Goal: Information Seeking & Learning: Check status

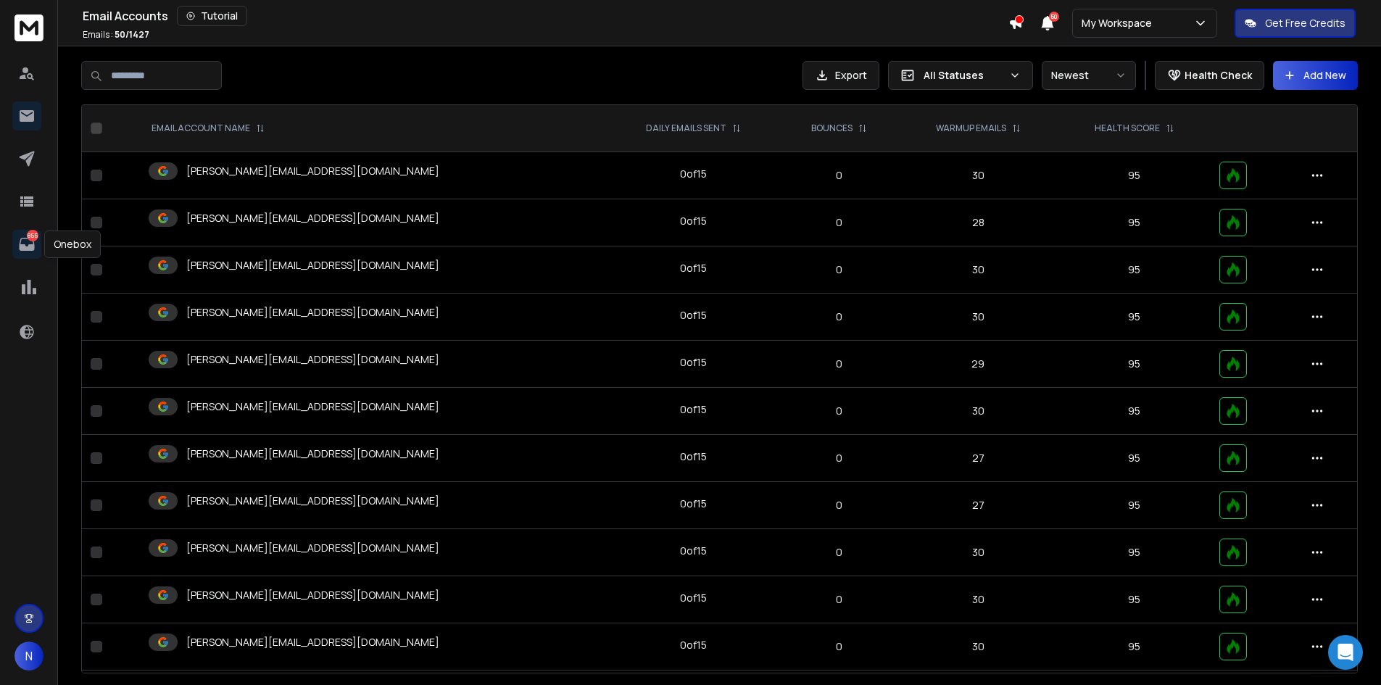
click at [20, 238] on icon at bounding box center [26, 244] width 17 height 17
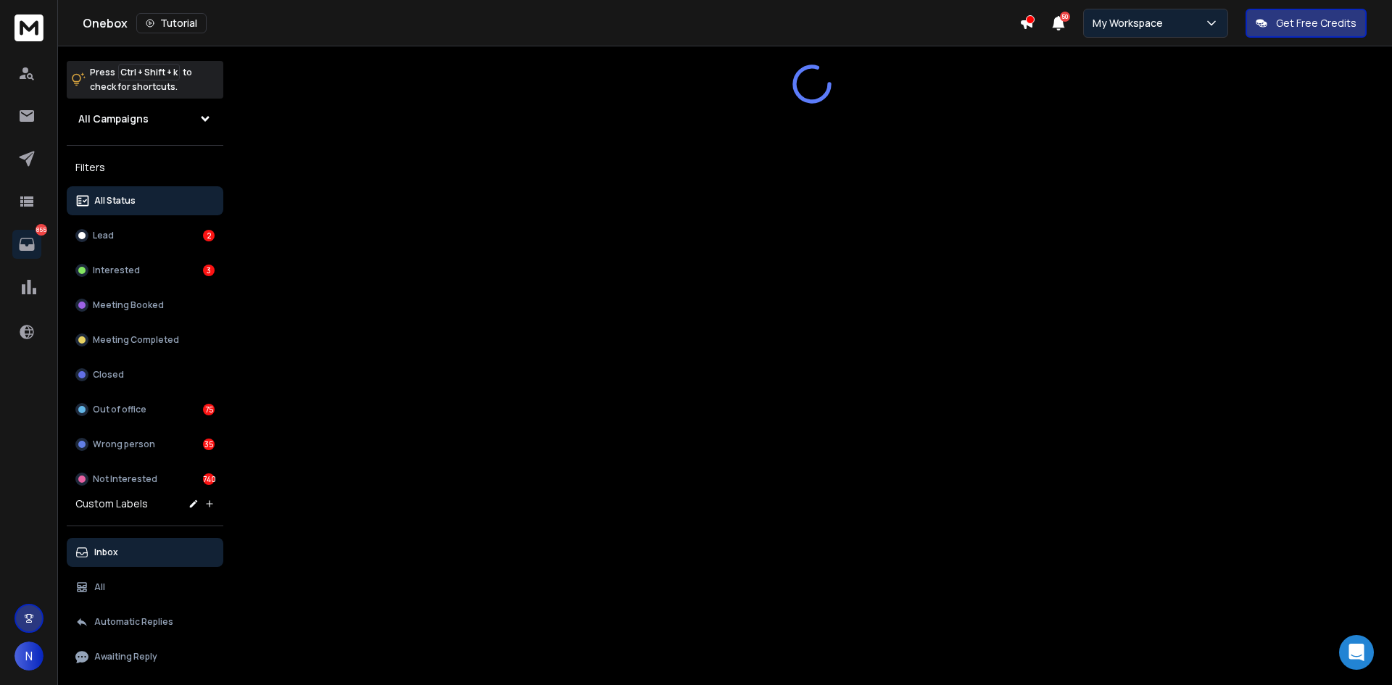
click at [1171, 10] on button "My Workspace" at bounding box center [1155, 23] width 145 height 29
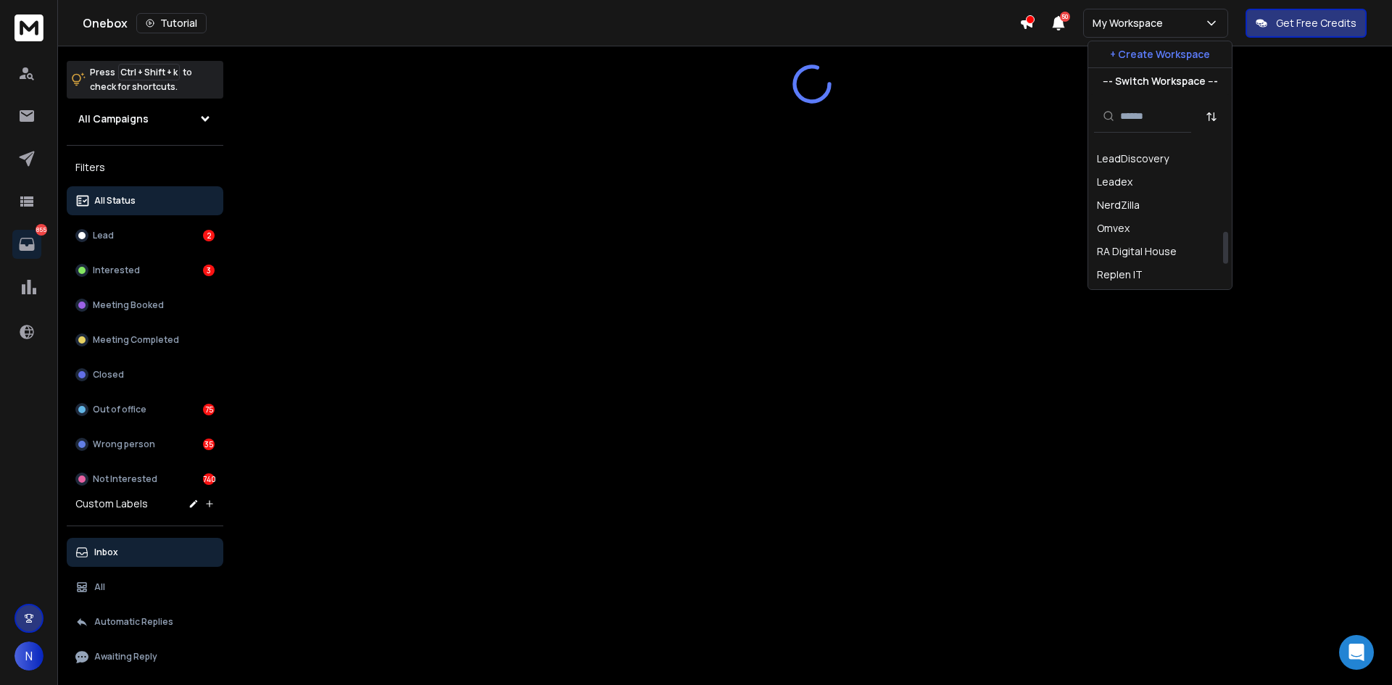
scroll to position [360, 0]
click at [1149, 317] on div "RA Digital House" at bounding box center [1137, 324] width 80 height 15
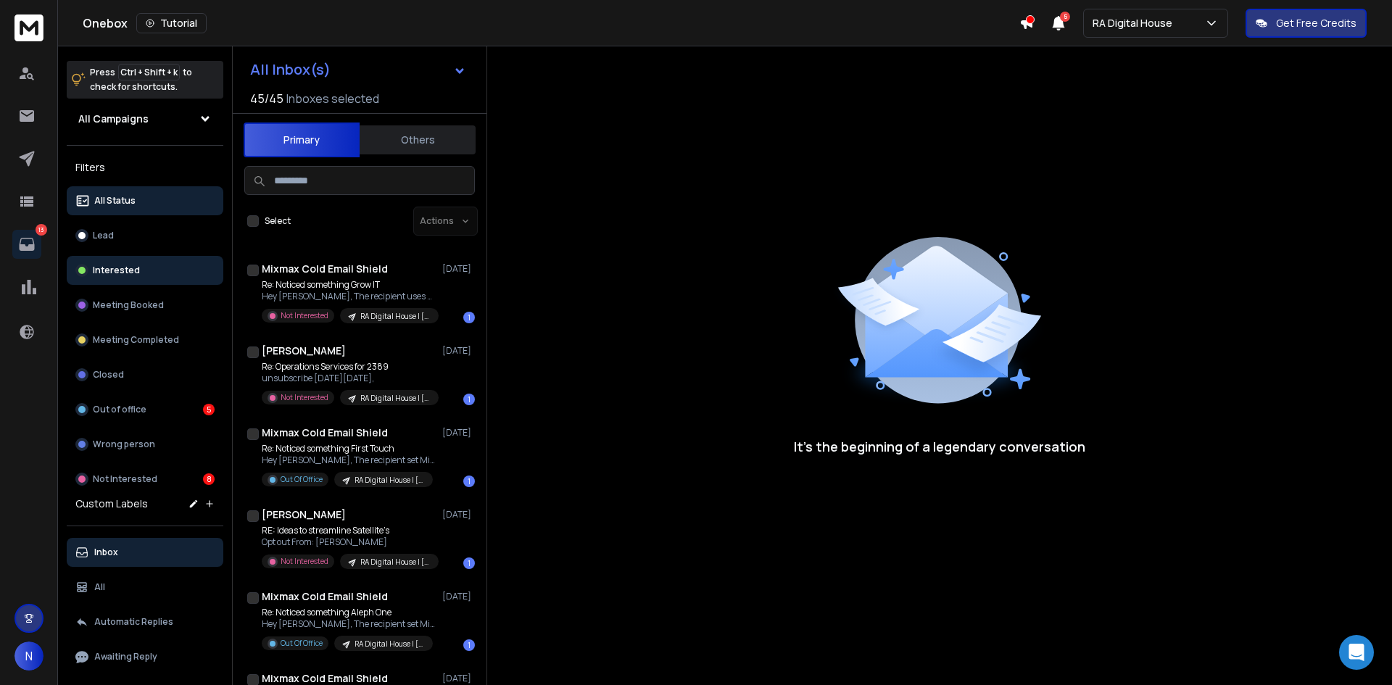
click at [141, 264] on button "Interested" at bounding box center [145, 270] width 157 height 29
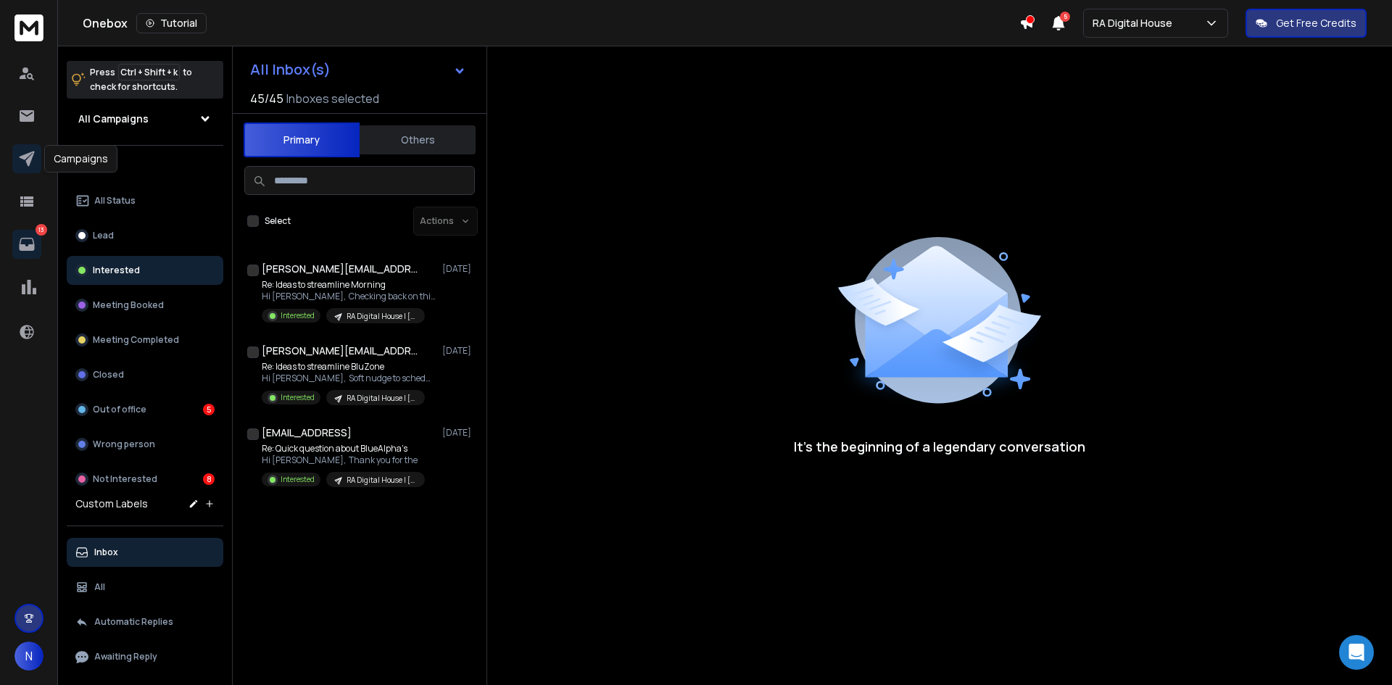
click at [28, 154] on icon at bounding box center [26, 159] width 15 height 15
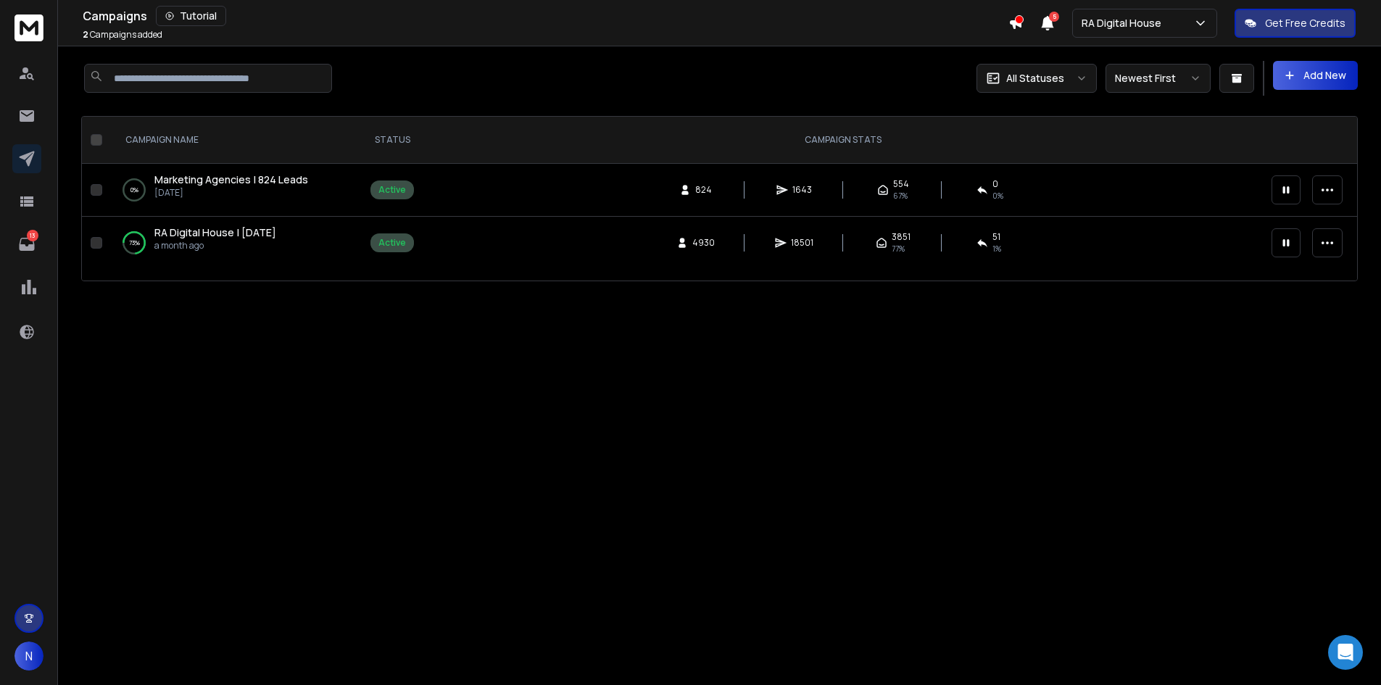
click at [276, 178] on span "Marketing Agencies | 824 Leads" at bounding box center [231, 180] width 154 height 14
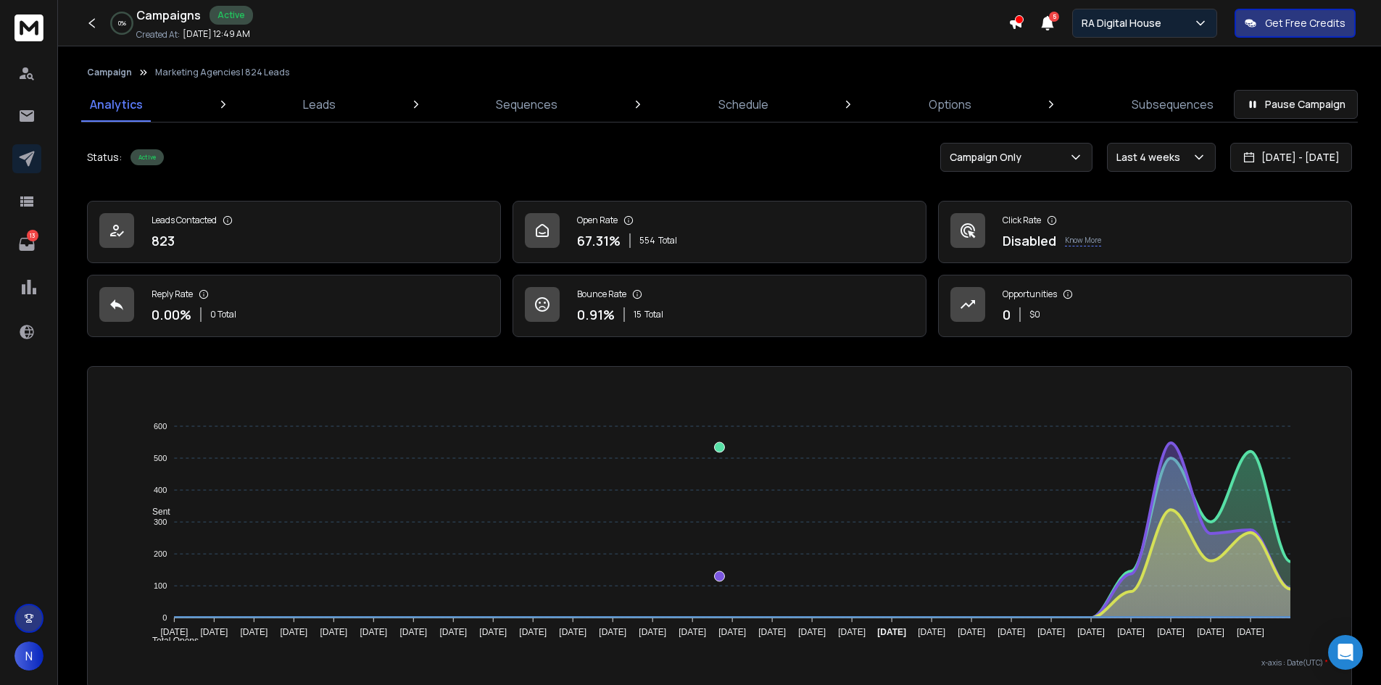
click at [1150, 16] on p "RA Digital House" at bounding box center [1125, 23] width 86 height 15
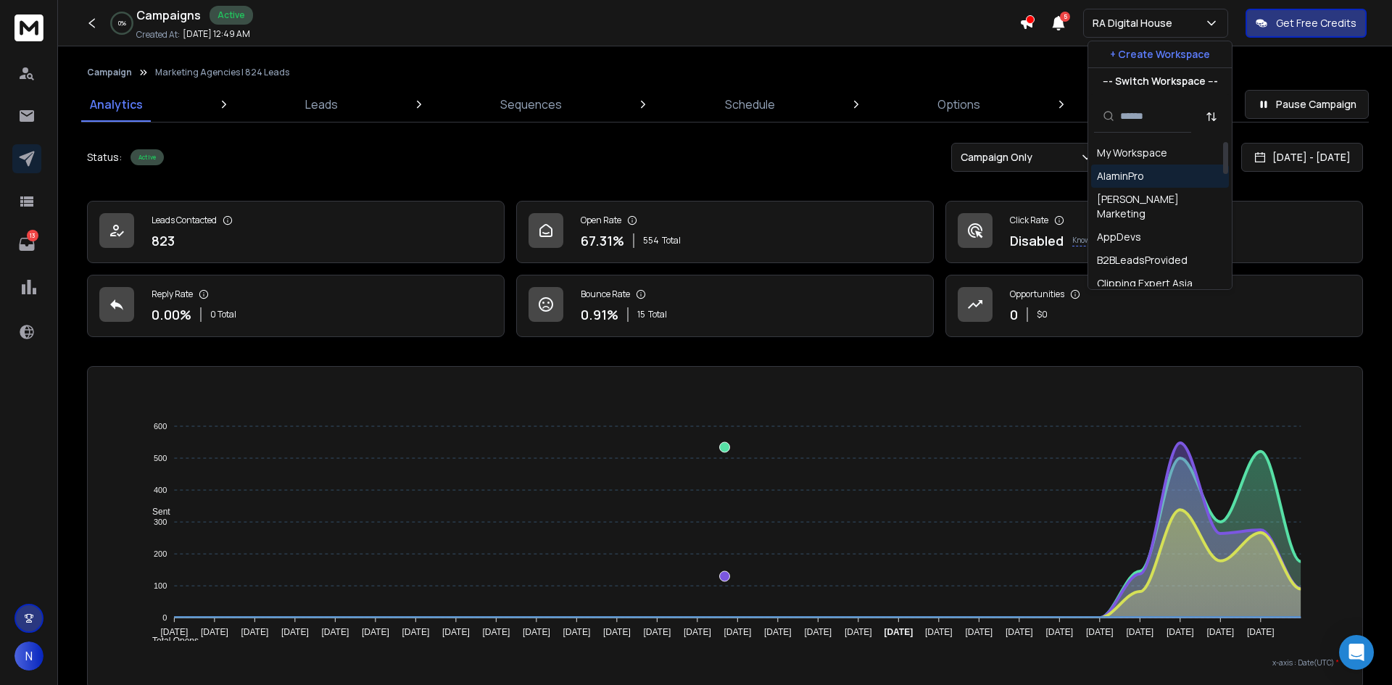
click at [1134, 178] on div "AlaminPro" at bounding box center [1120, 176] width 47 height 15
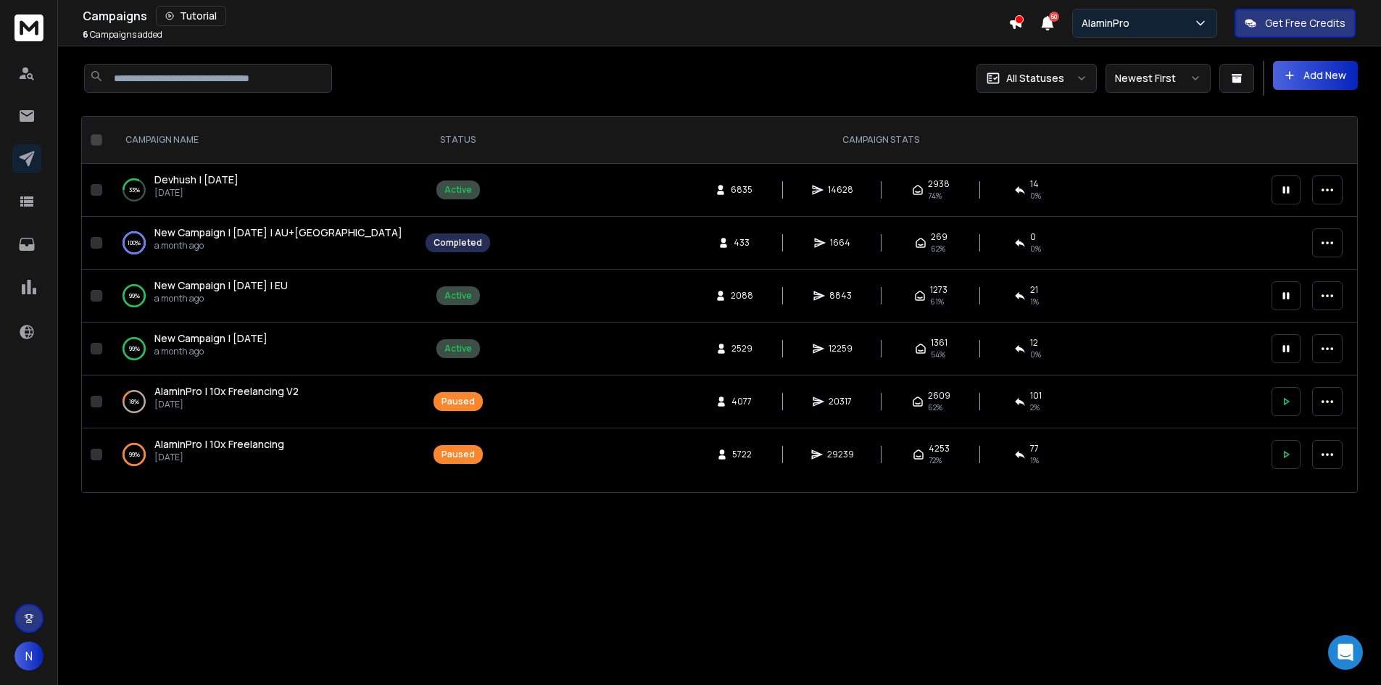
click at [1149, 11] on button "AlaminPro" at bounding box center [1144, 23] width 145 height 29
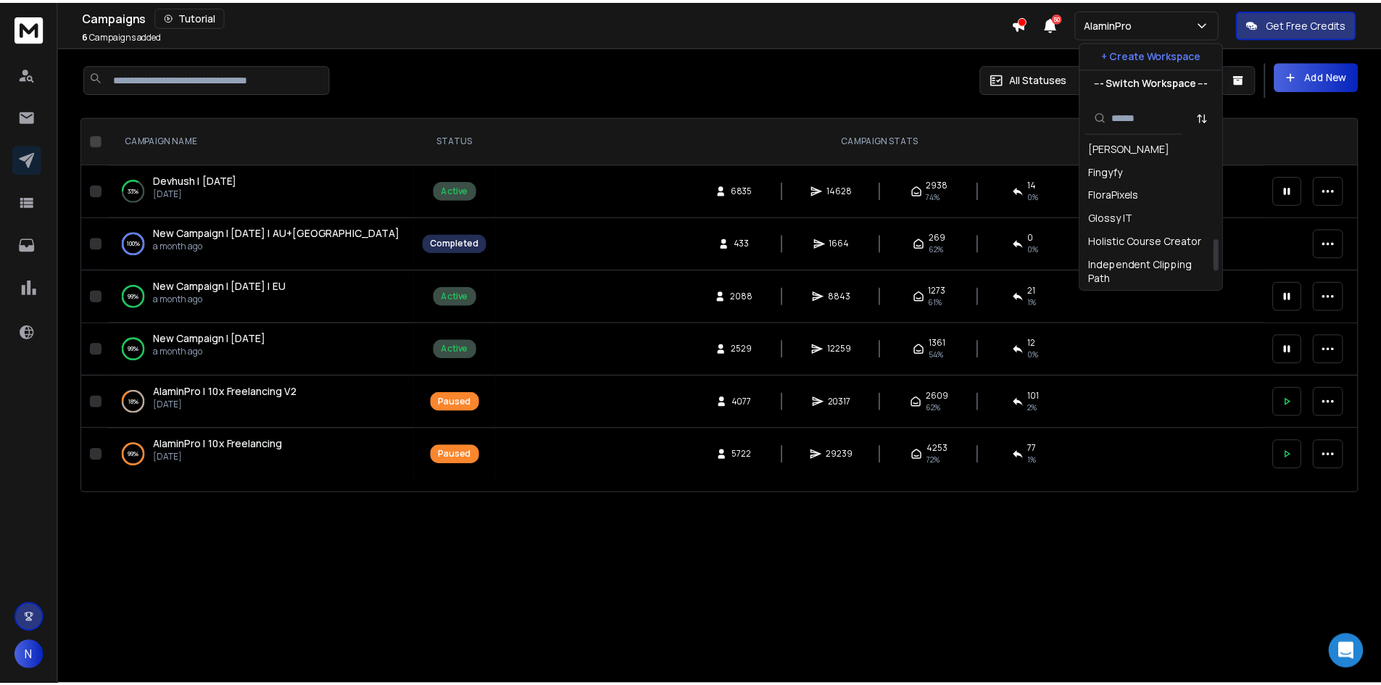
scroll to position [435, 0]
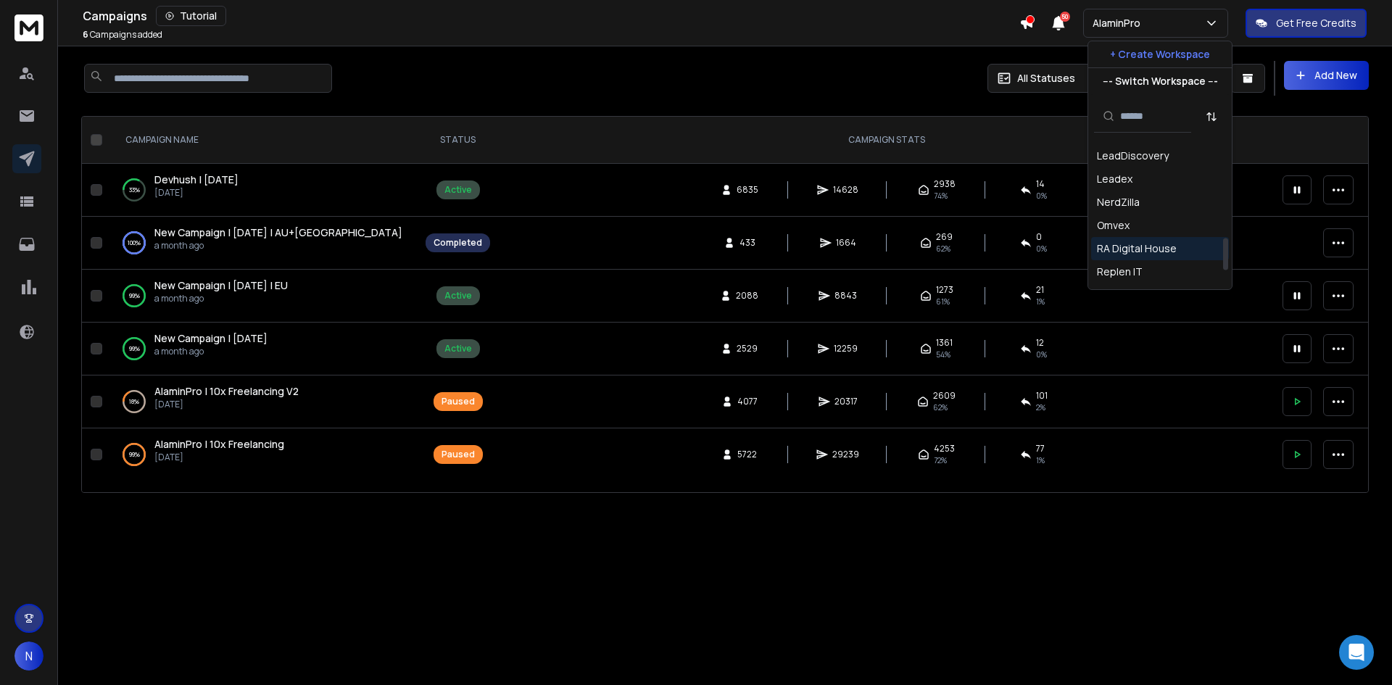
click at [1162, 241] on div "RA Digital House" at bounding box center [1137, 248] width 80 height 15
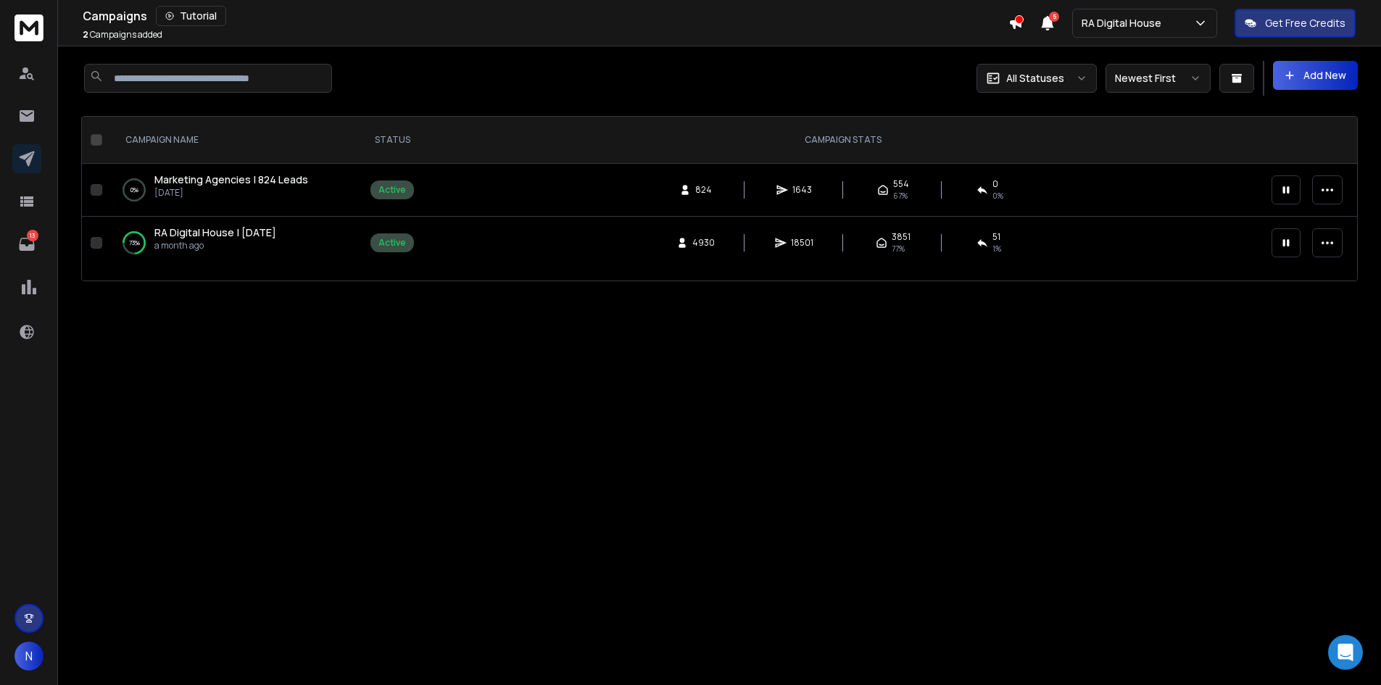
click at [208, 236] on span "RA Digital House | Sept 2025" at bounding box center [215, 233] width 122 height 14
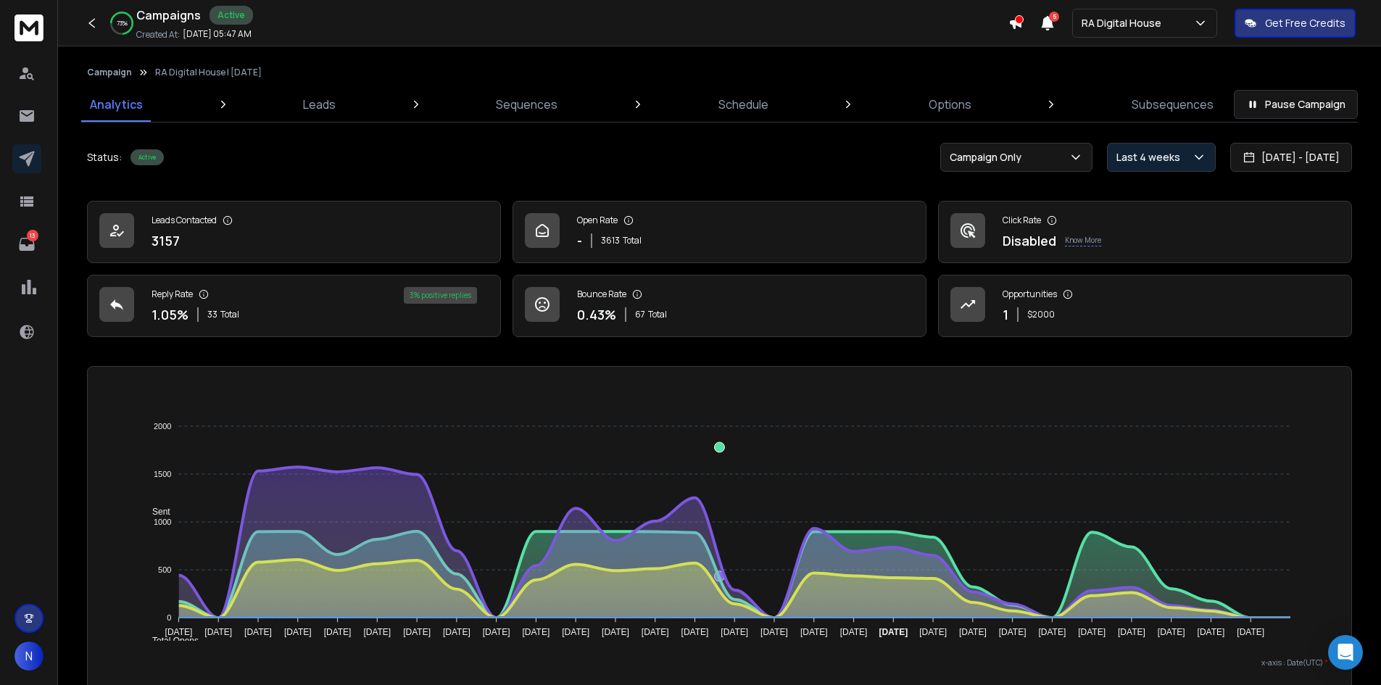
click at [1192, 157] on icon "button" at bounding box center [1199, 157] width 15 height 15
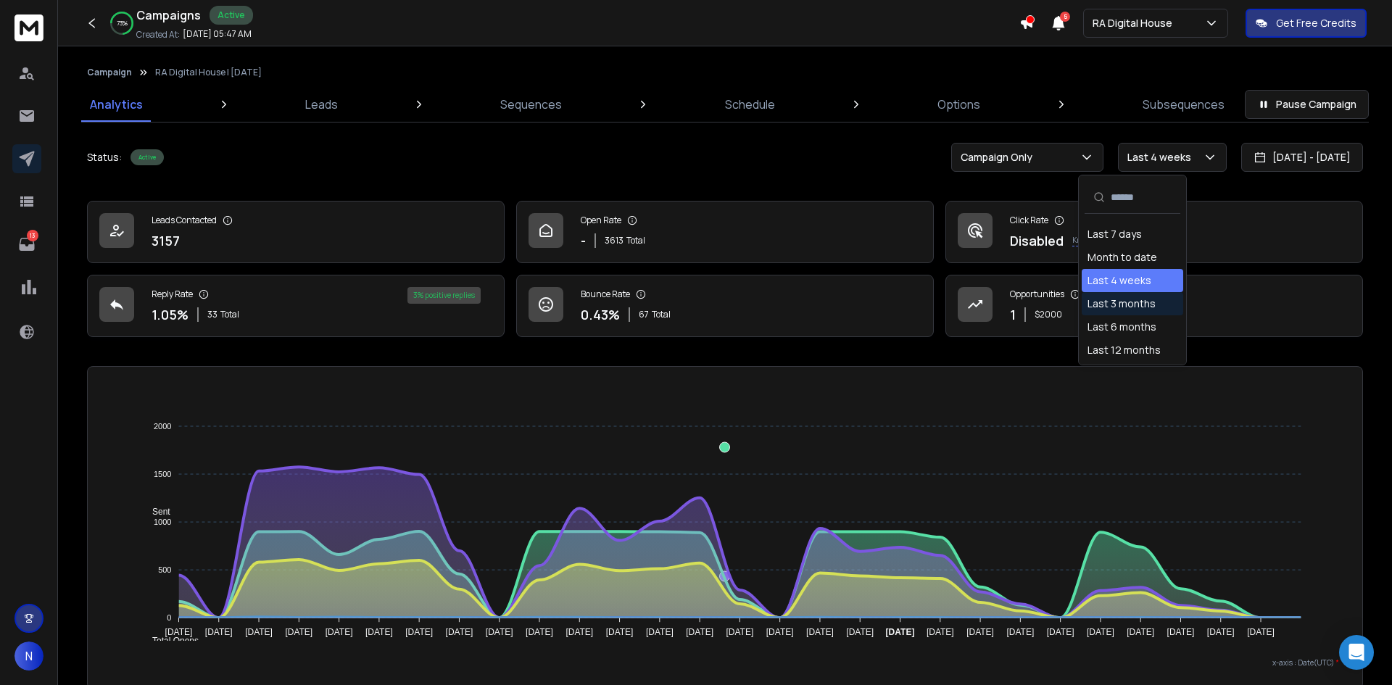
click at [1122, 308] on div "Last 3 months" at bounding box center [1122, 304] width 68 height 15
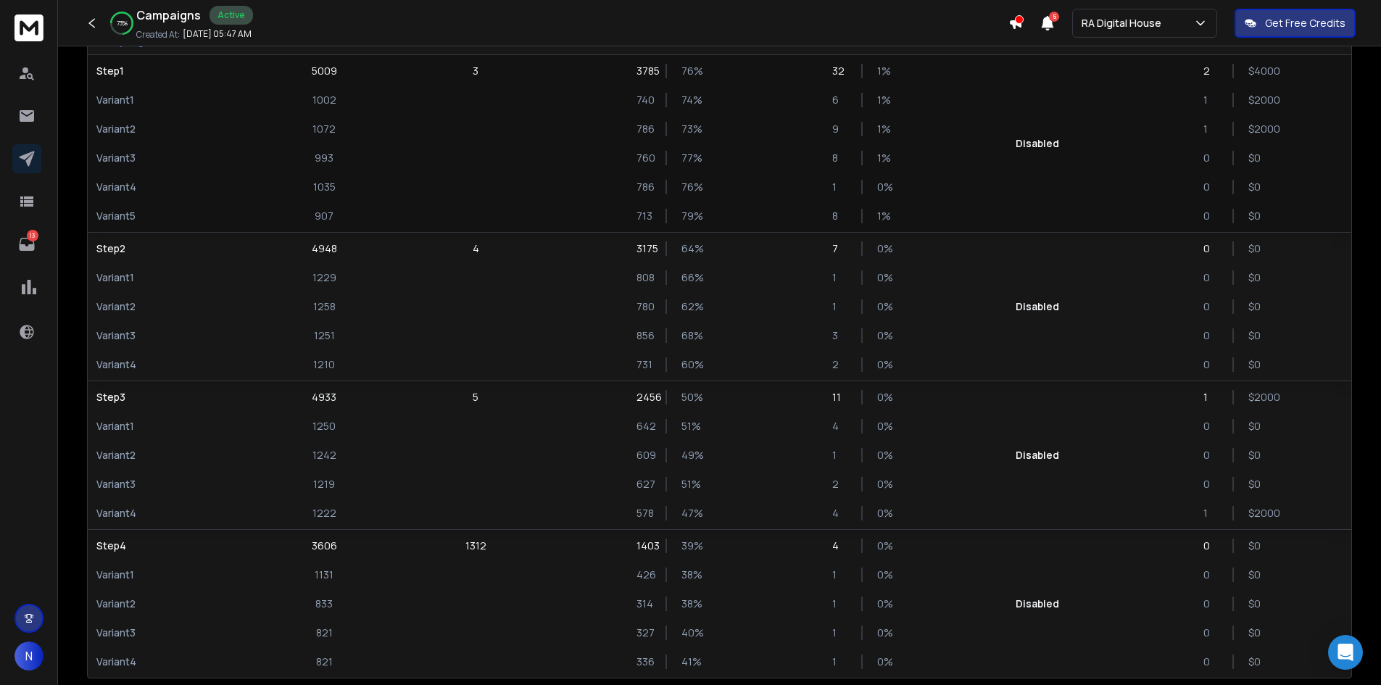
scroll to position [783, 0]
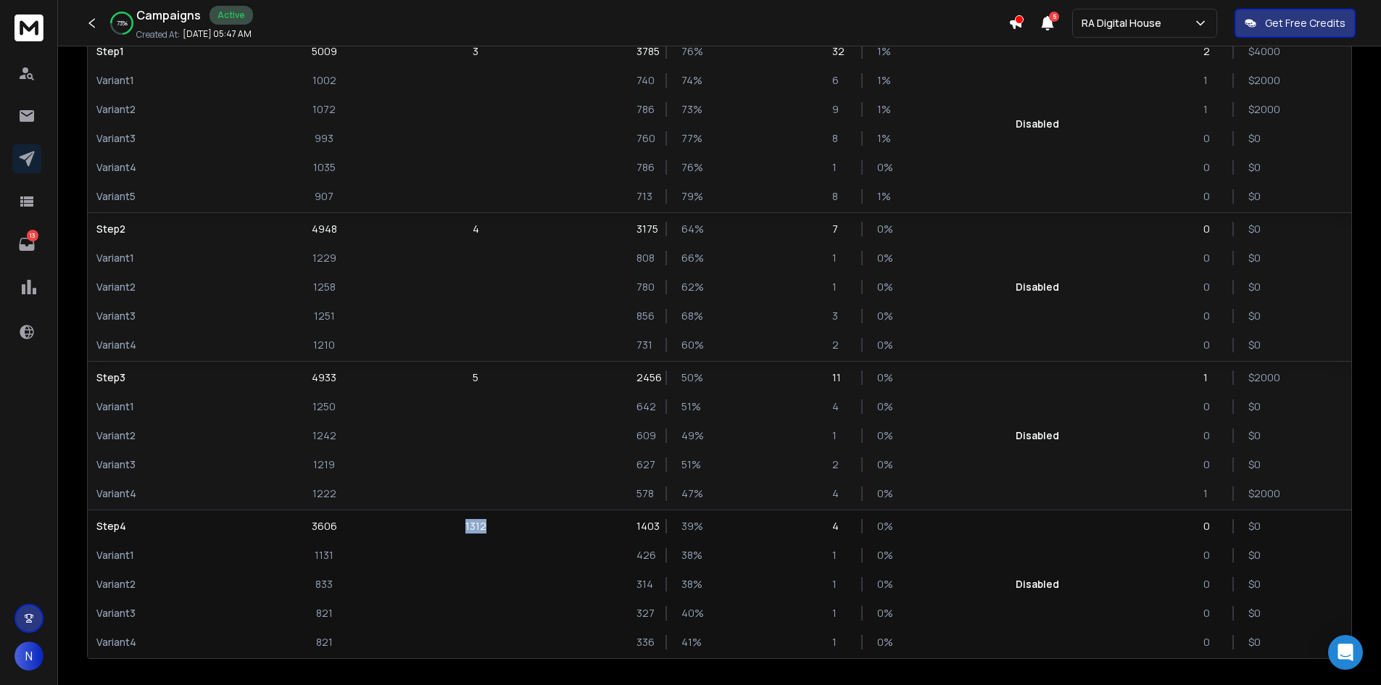
drag, startPoint x: 461, startPoint y: 528, endPoint x: 538, endPoint y: 526, distance: 76.9
click at [538, 526] on div "1312" at bounding box center [476, 526] width 168 height 15
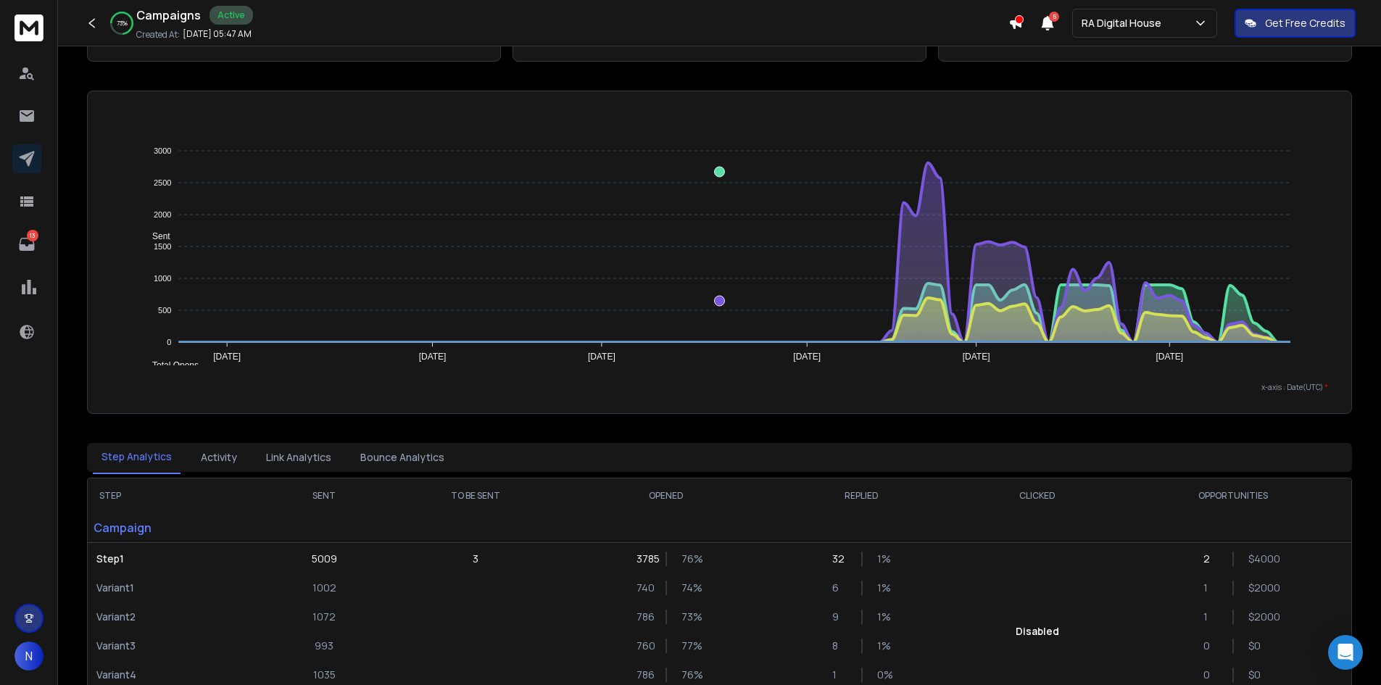
scroll to position [0, 0]
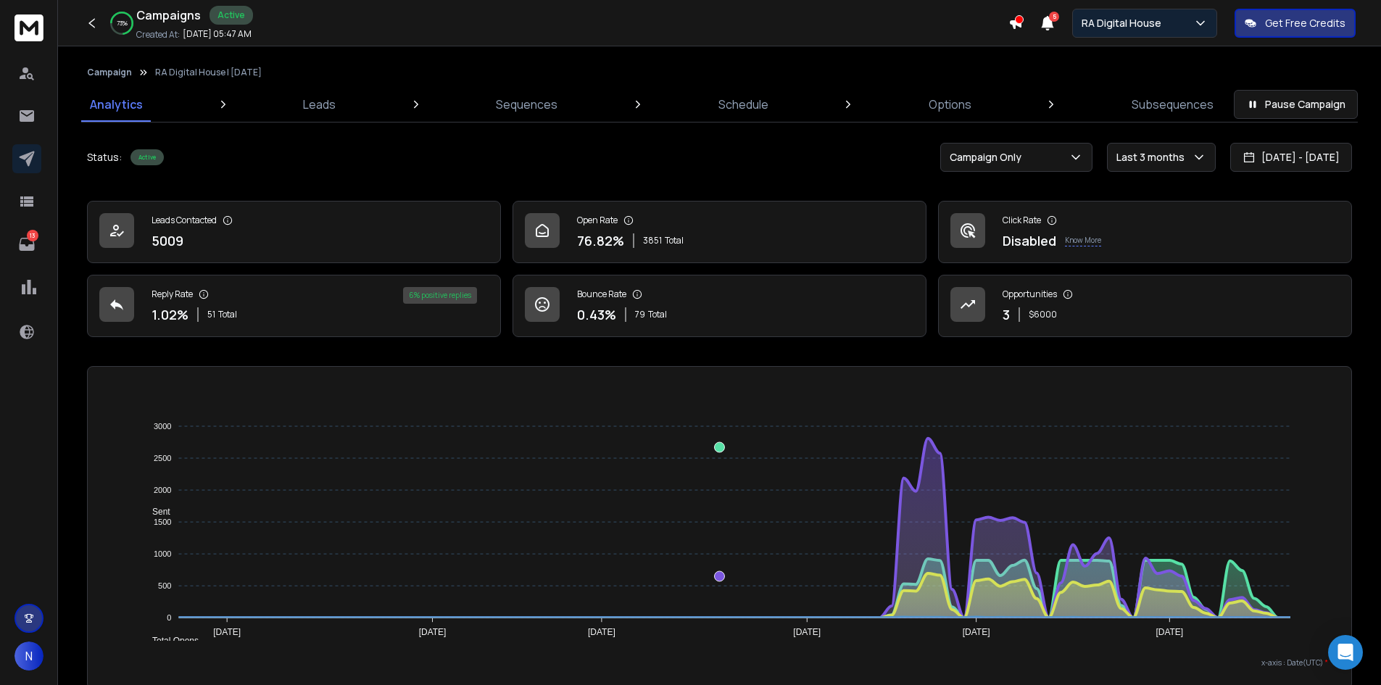
click at [1147, 37] on button "RA Digital House" at bounding box center [1144, 23] width 145 height 29
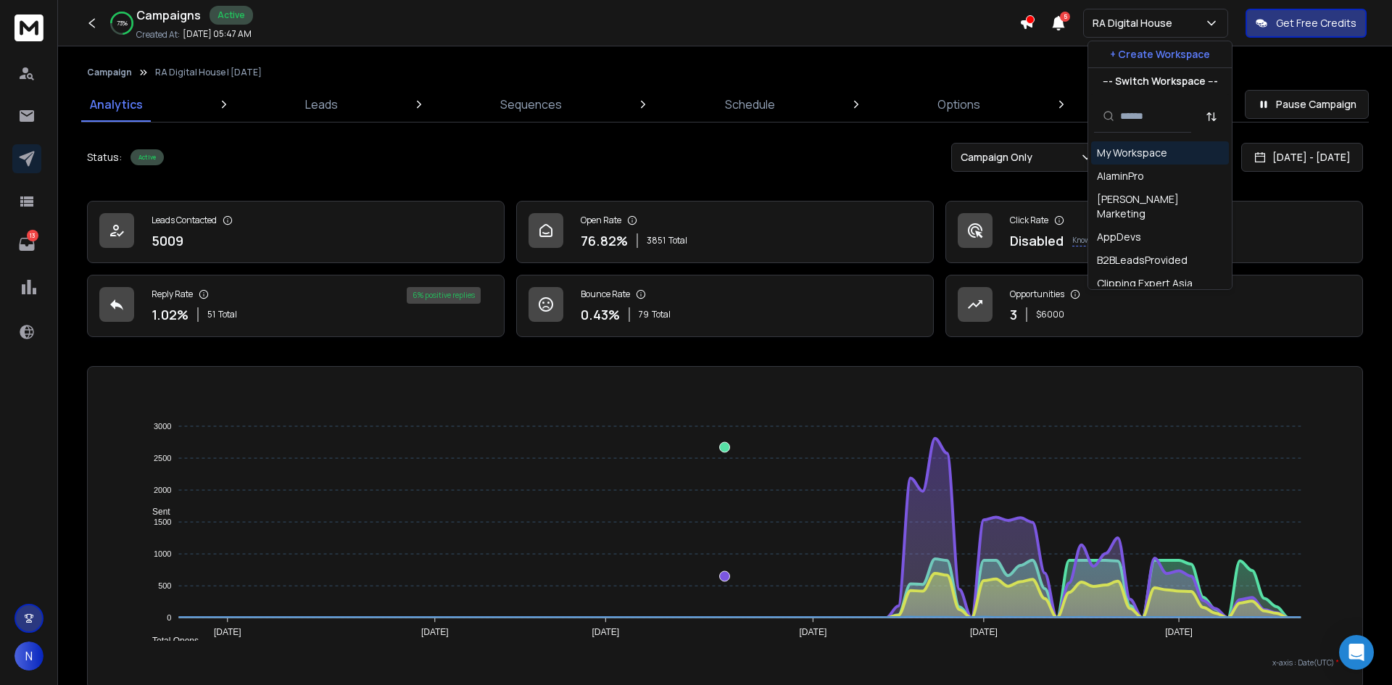
click at [1142, 117] on input "text" at bounding box center [1151, 116] width 62 height 32
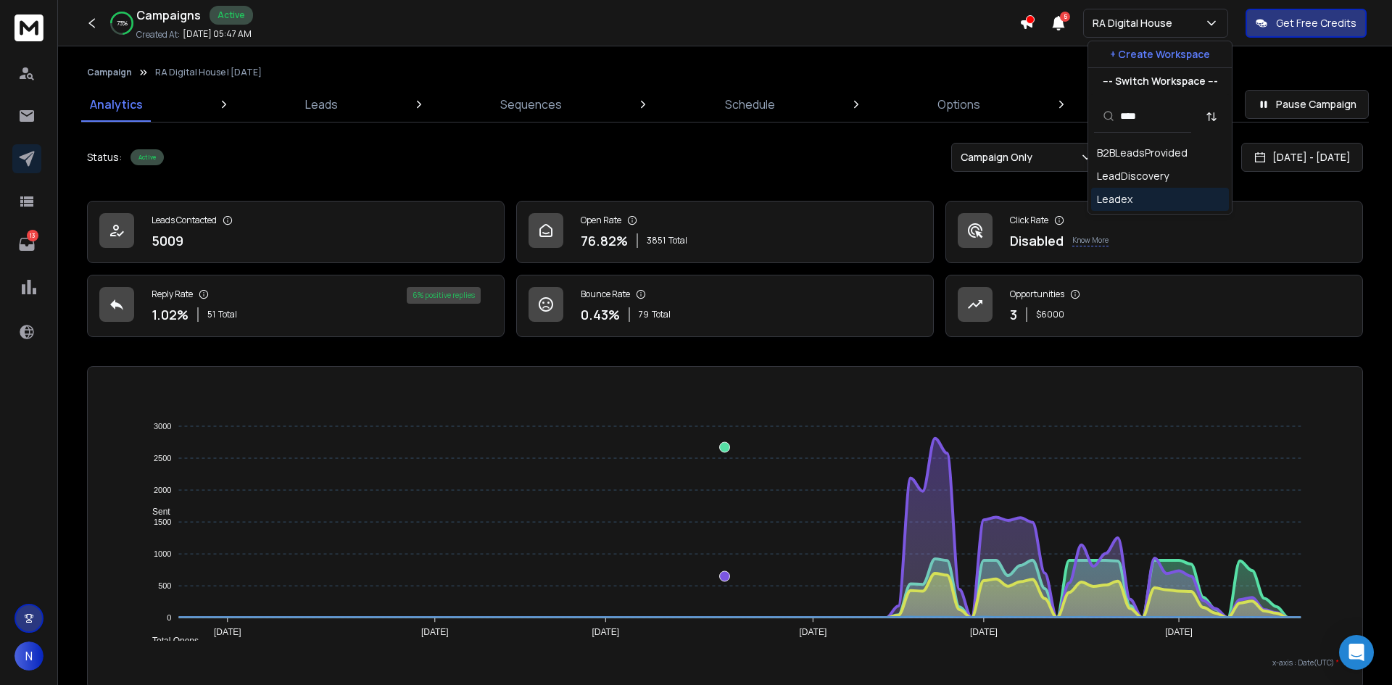
type input "****"
click at [1126, 201] on div "Leadex" at bounding box center [1115, 199] width 36 height 15
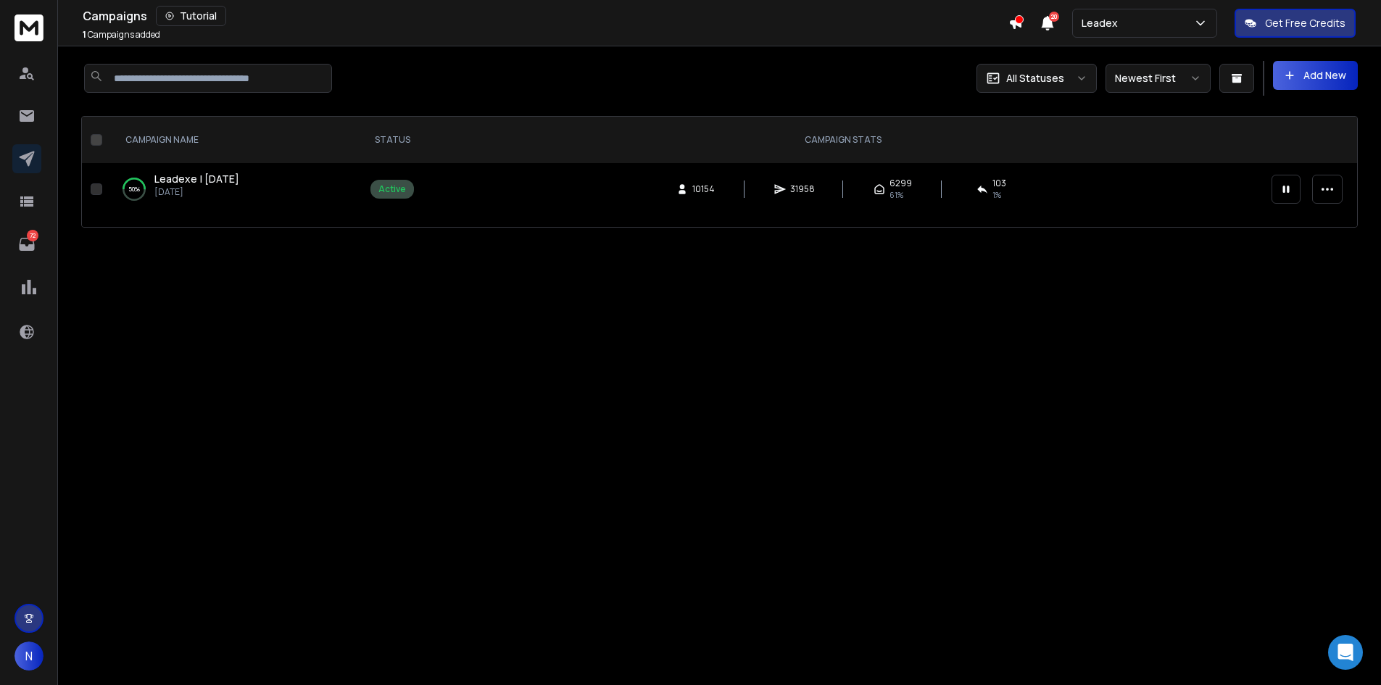
click at [566, 191] on div "10154 31958 6299 61 % 103 1 %" at bounding box center [842, 189] width 823 height 23
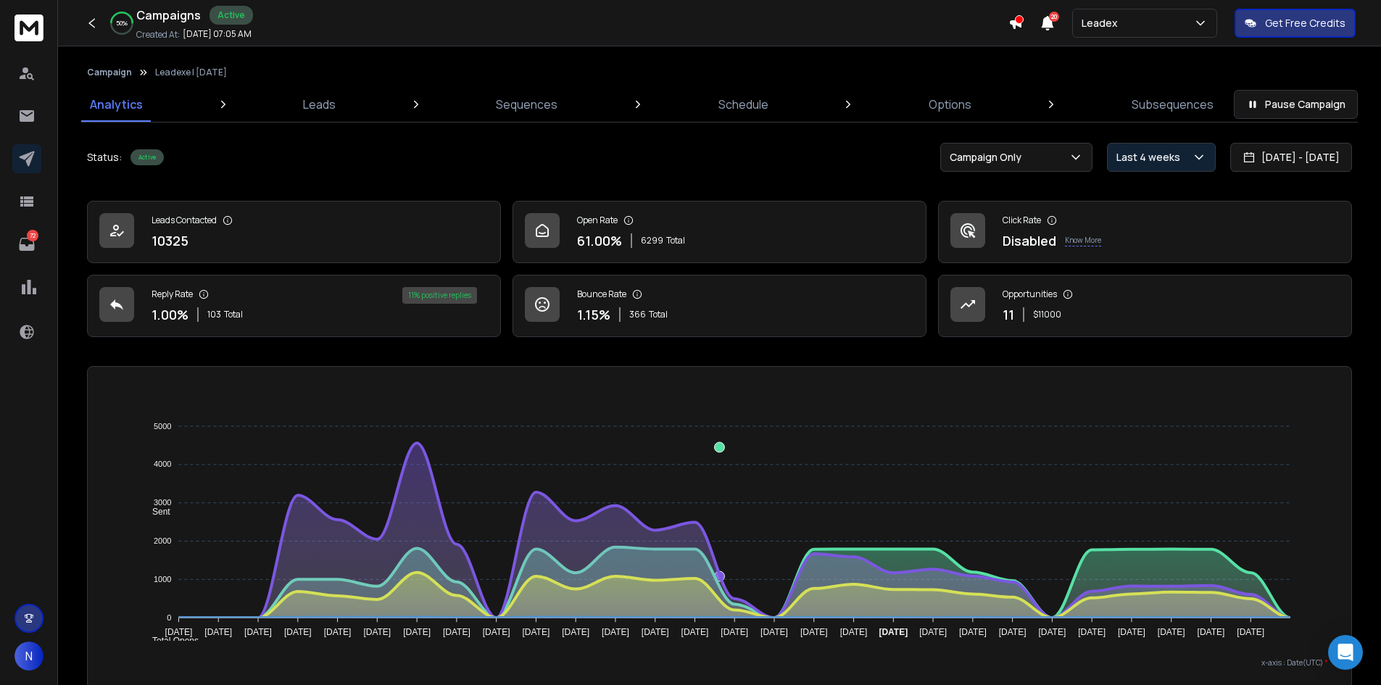
click at [1134, 154] on p "Last 4 weeks" at bounding box center [1152, 157] width 70 height 15
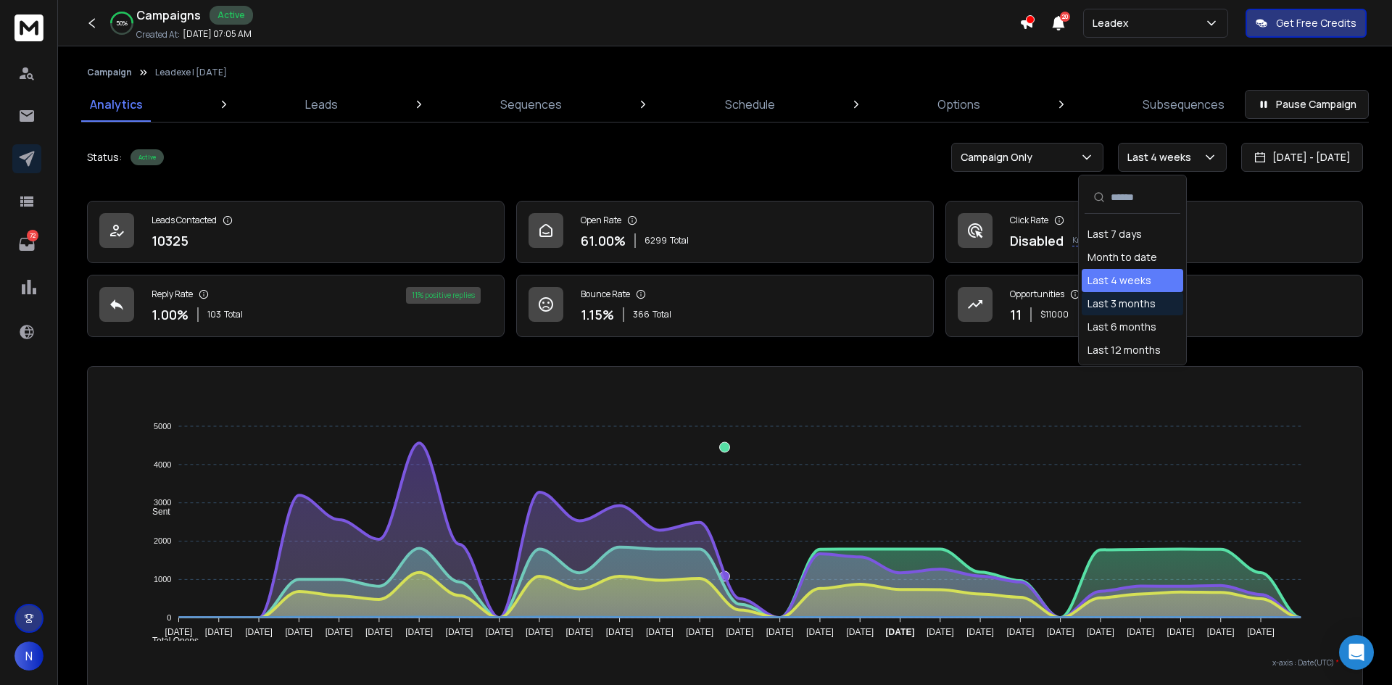
click at [1114, 308] on div "Last 3 months" at bounding box center [1122, 304] width 68 height 15
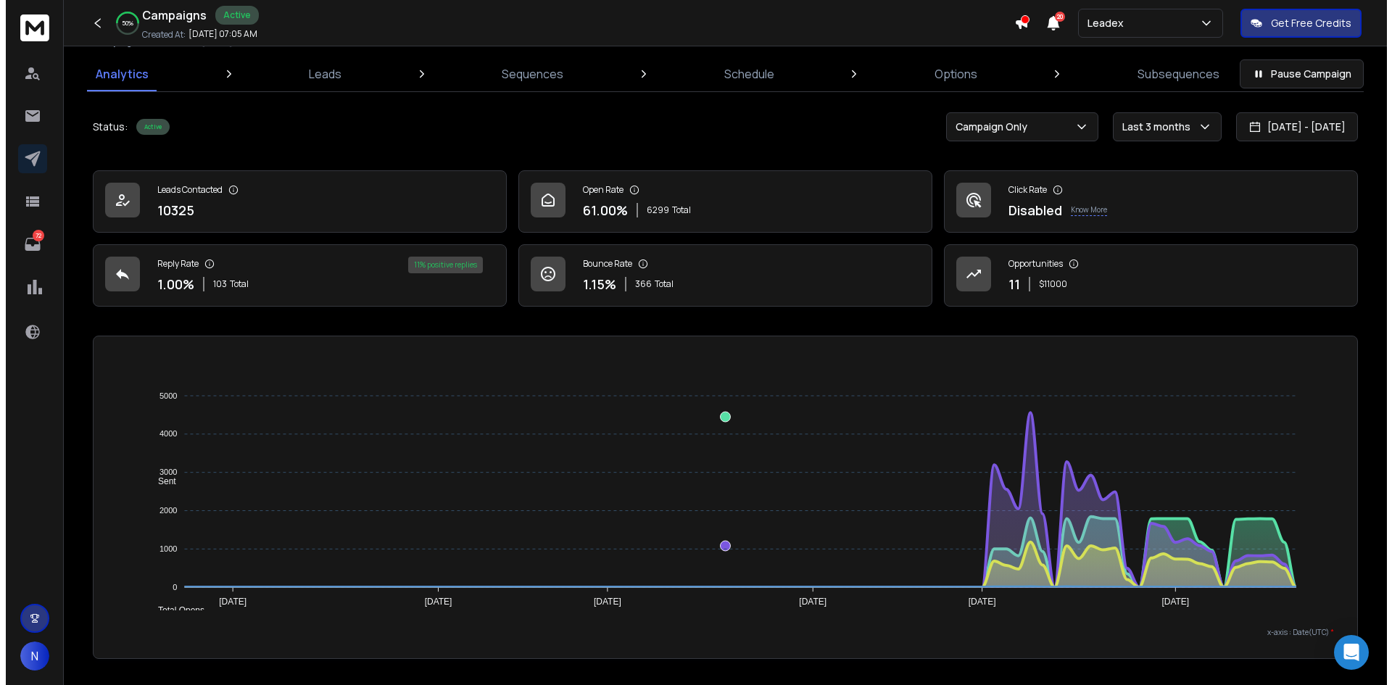
scroll to position [29, 0]
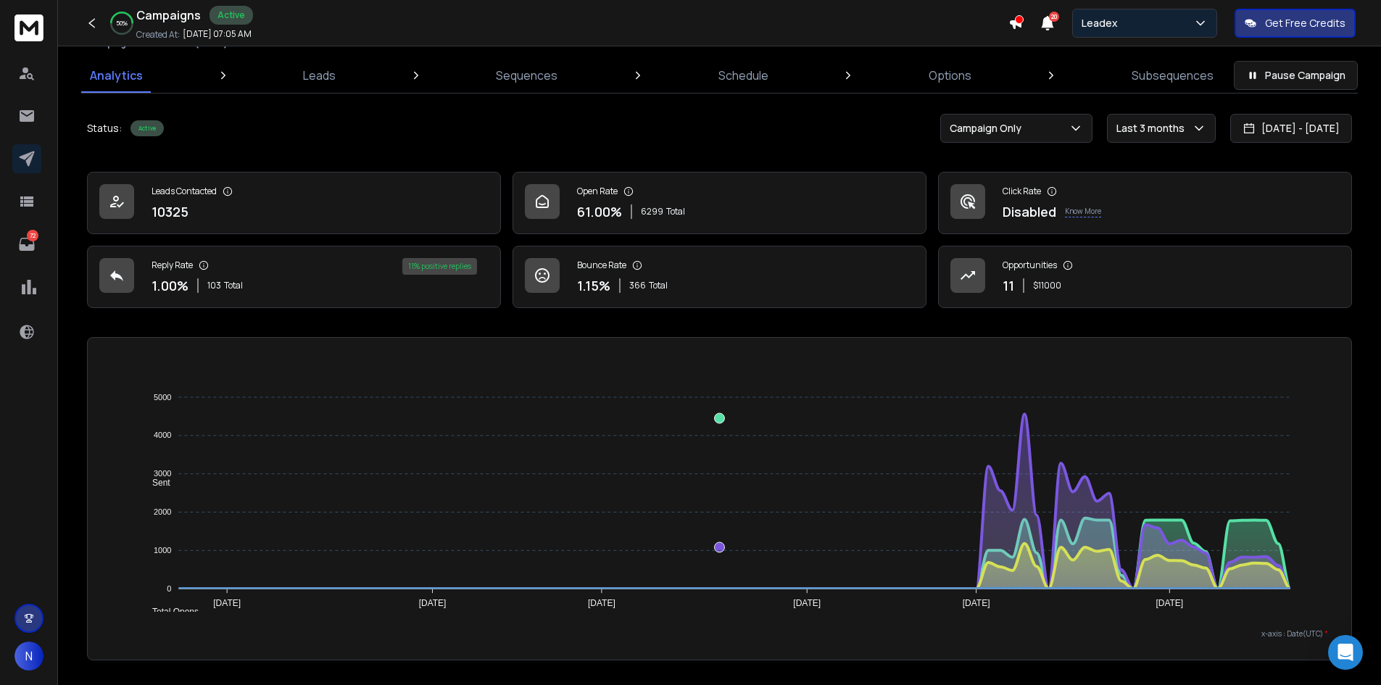
click at [1149, 22] on div "Leadex" at bounding box center [1145, 23] width 126 height 15
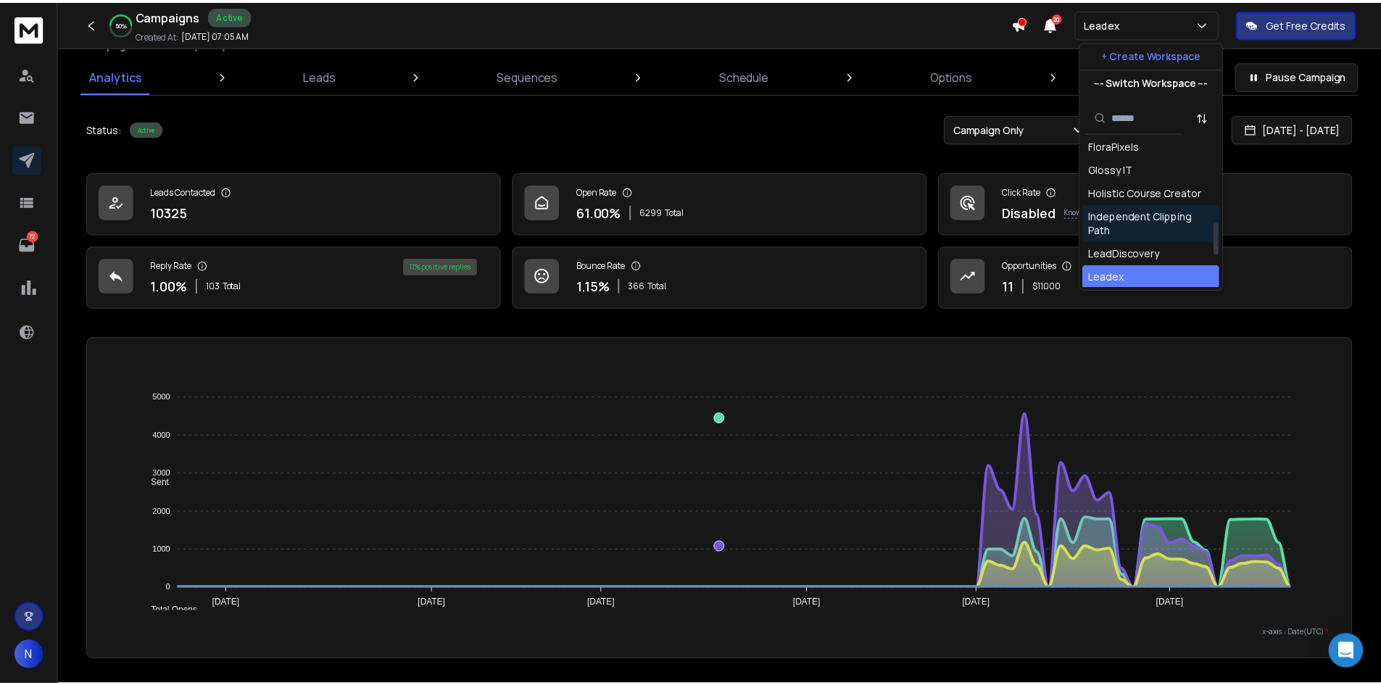
scroll to position [363, 0]
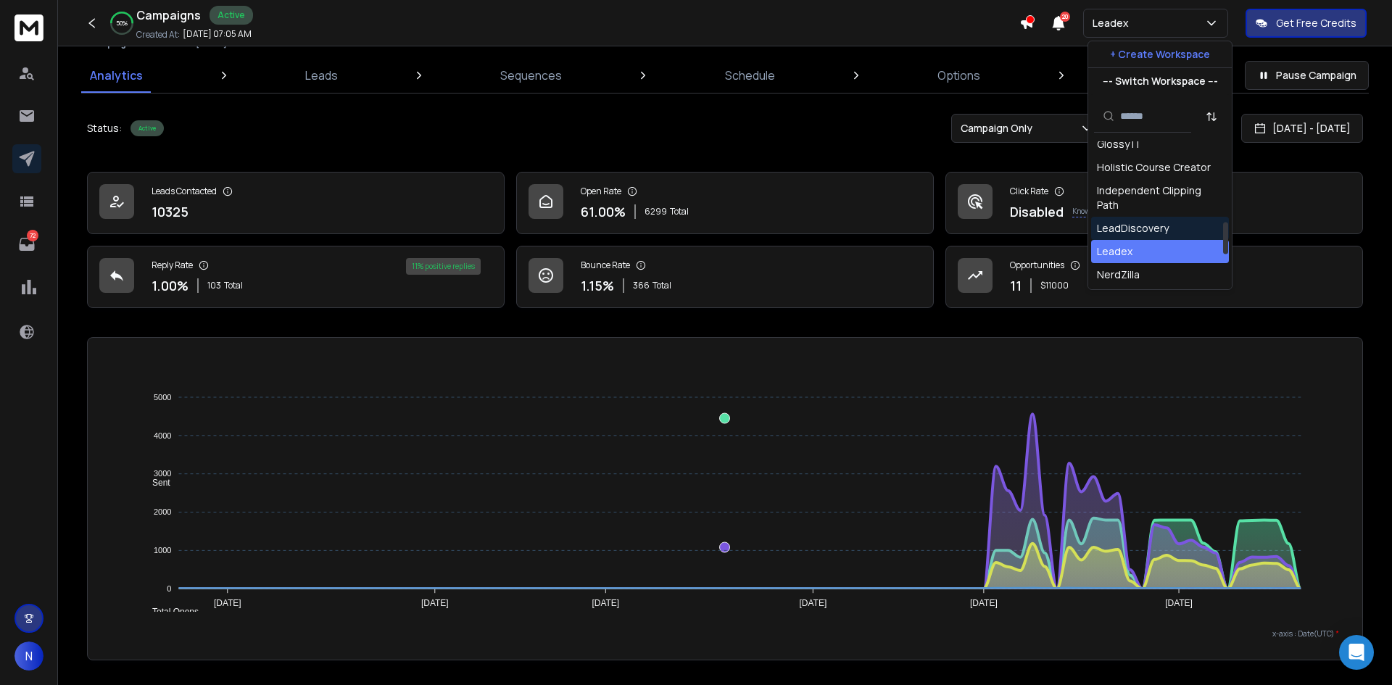
click at [1151, 221] on div "LeadDiscovery" at bounding box center [1133, 228] width 72 height 15
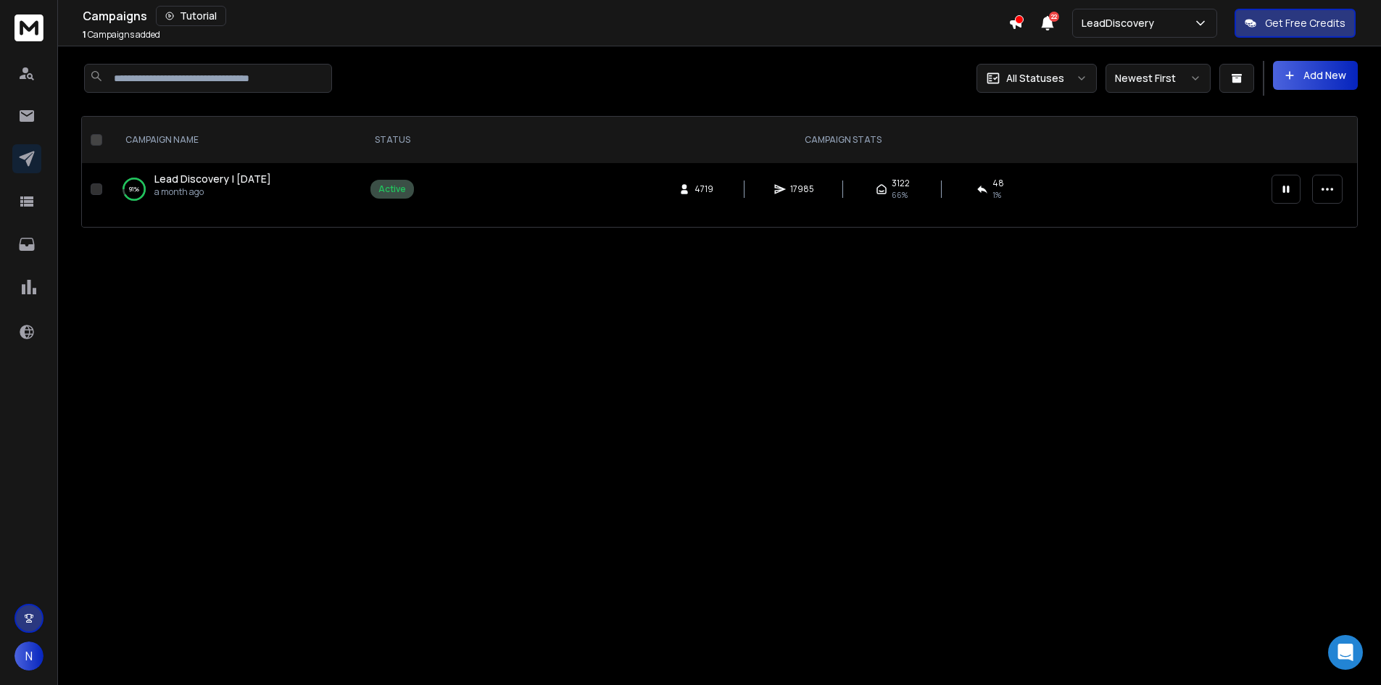
click at [467, 183] on div "4719 17985 3122 66 % 48 1 %" at bounding box center [842, 189] width 823 height 23
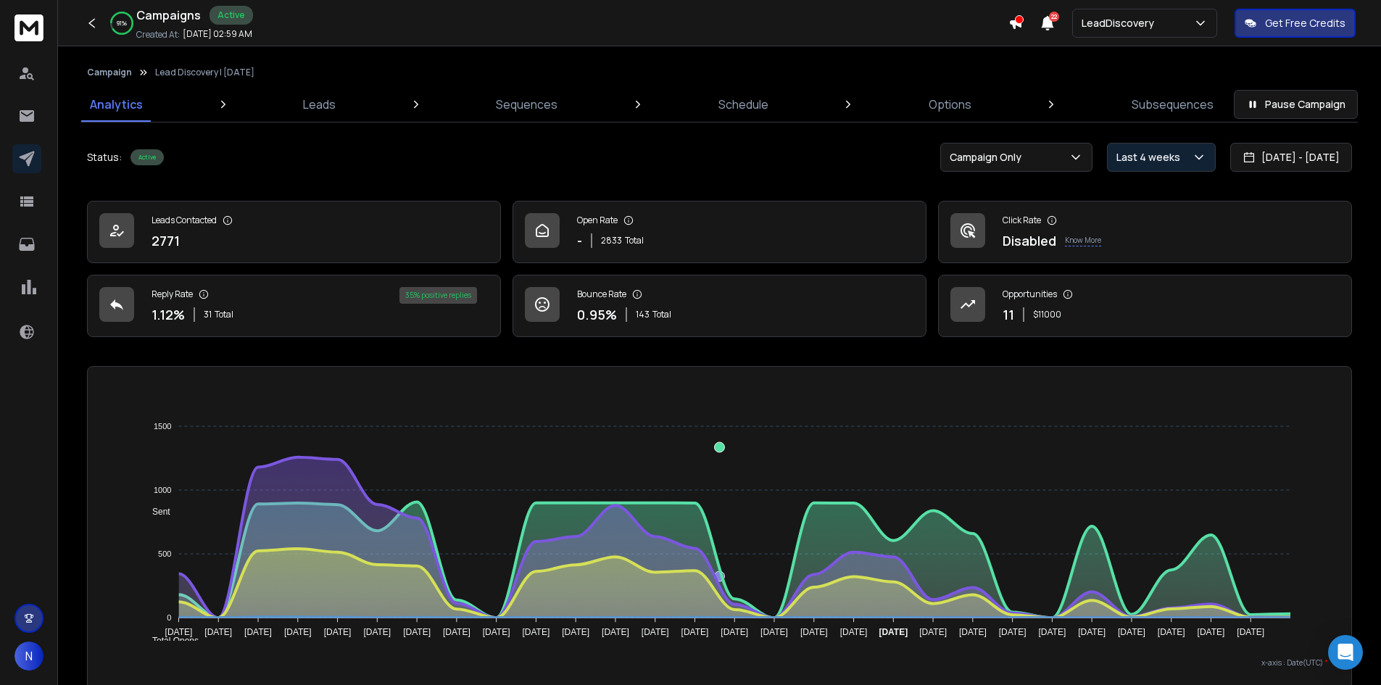
click at [1138, 160] on p "Last 4 weeks" at bounding box center [1152, 157] width 70 height 15
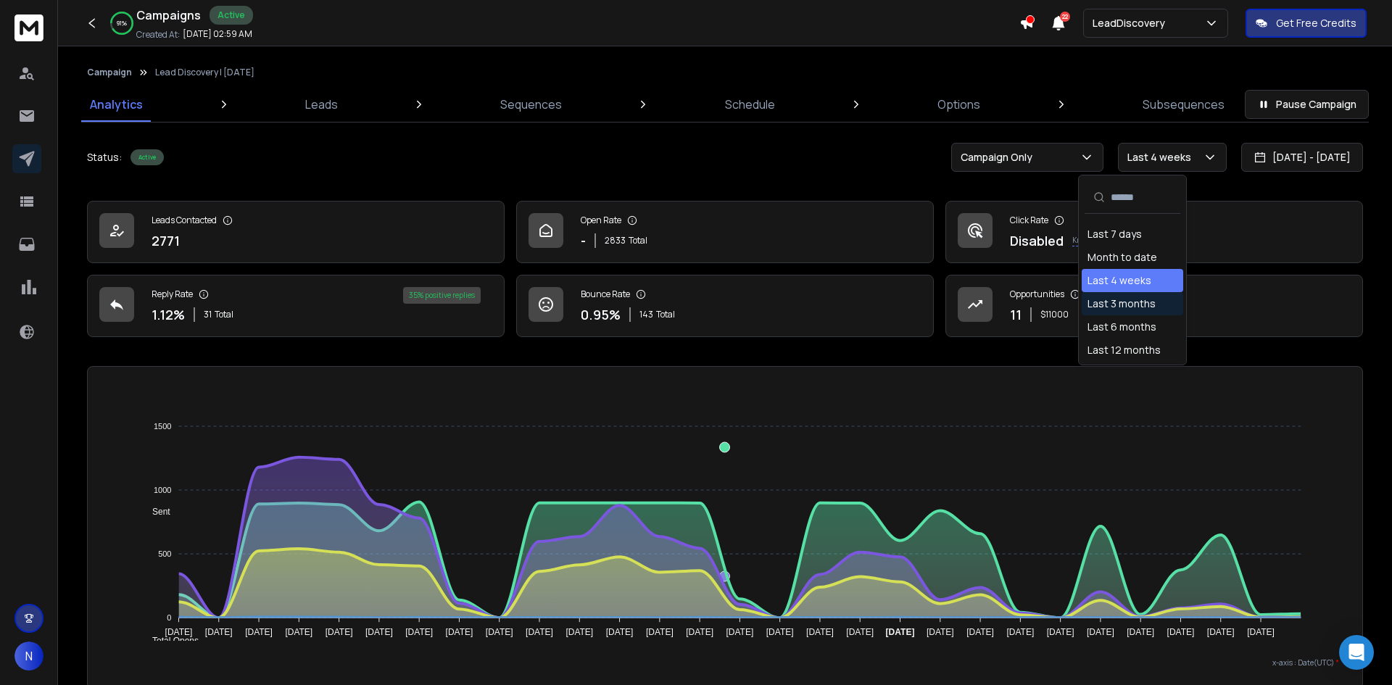
click at [1122, 305] on div "Last 3 months" at bounding box center [1122, 304] width 68 height 15
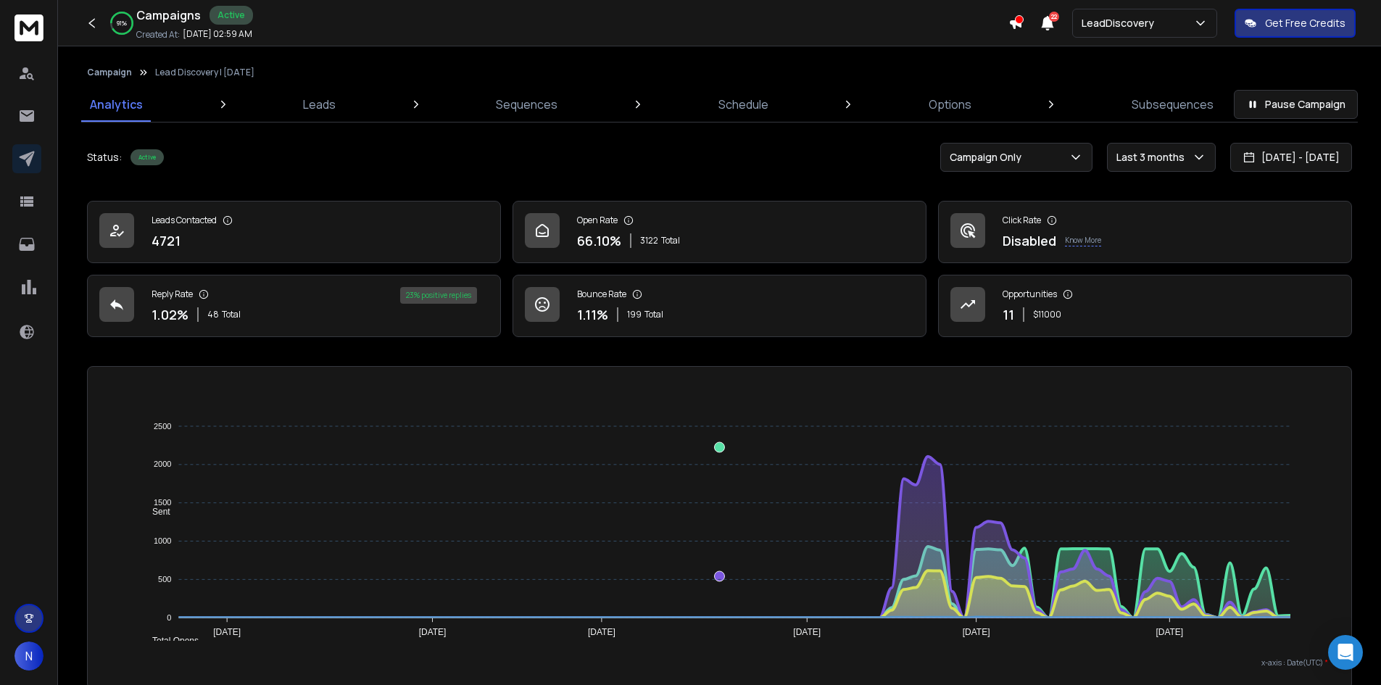
click at [669, 157] on div "Status: Active Pause Campaign Campaign Only Last 3 months [DATE] - [DATE]" at bounding box center [719, 157] width 1265 height 29
click at [7, 238] on div "N" at bounding box center [29, 342] width 58 height 685
click at [25, 244] on icon at bounding box center [26, 244] width 17 height 17
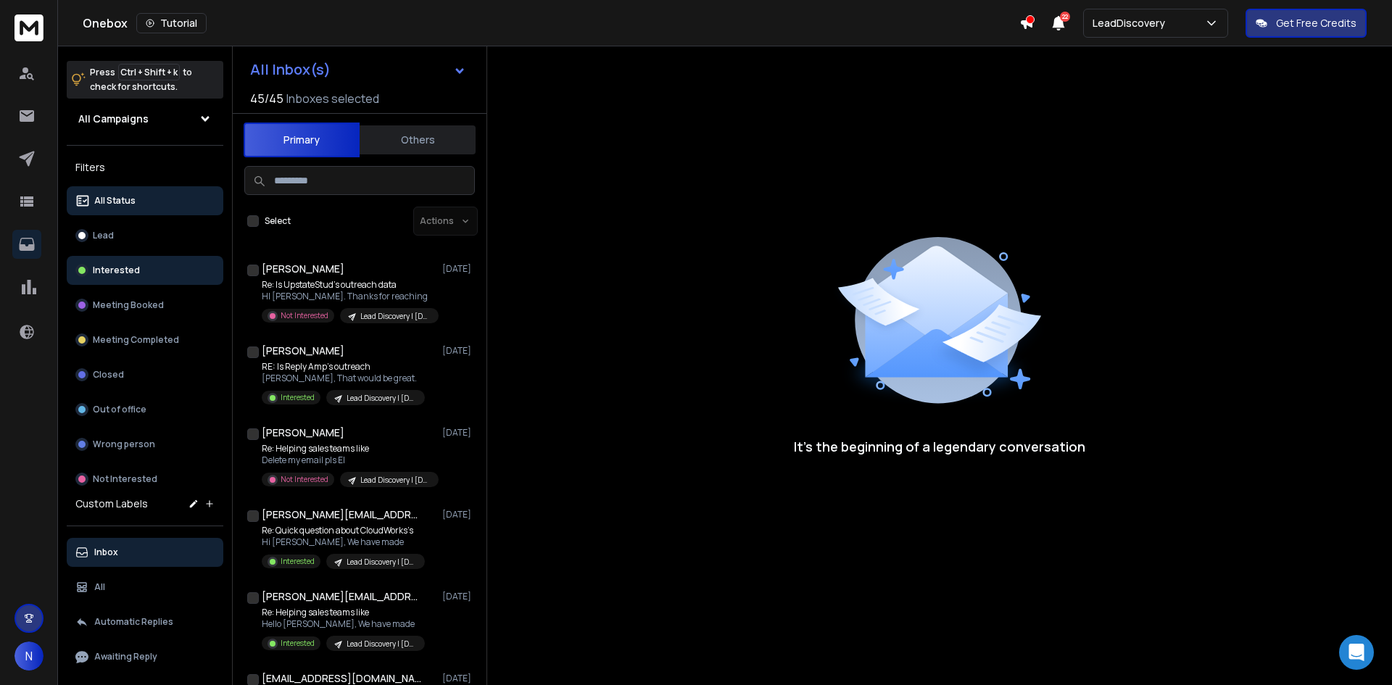
click at [125, 269] on p "Interested" at bounding box center [116, 271] width 47 height 12
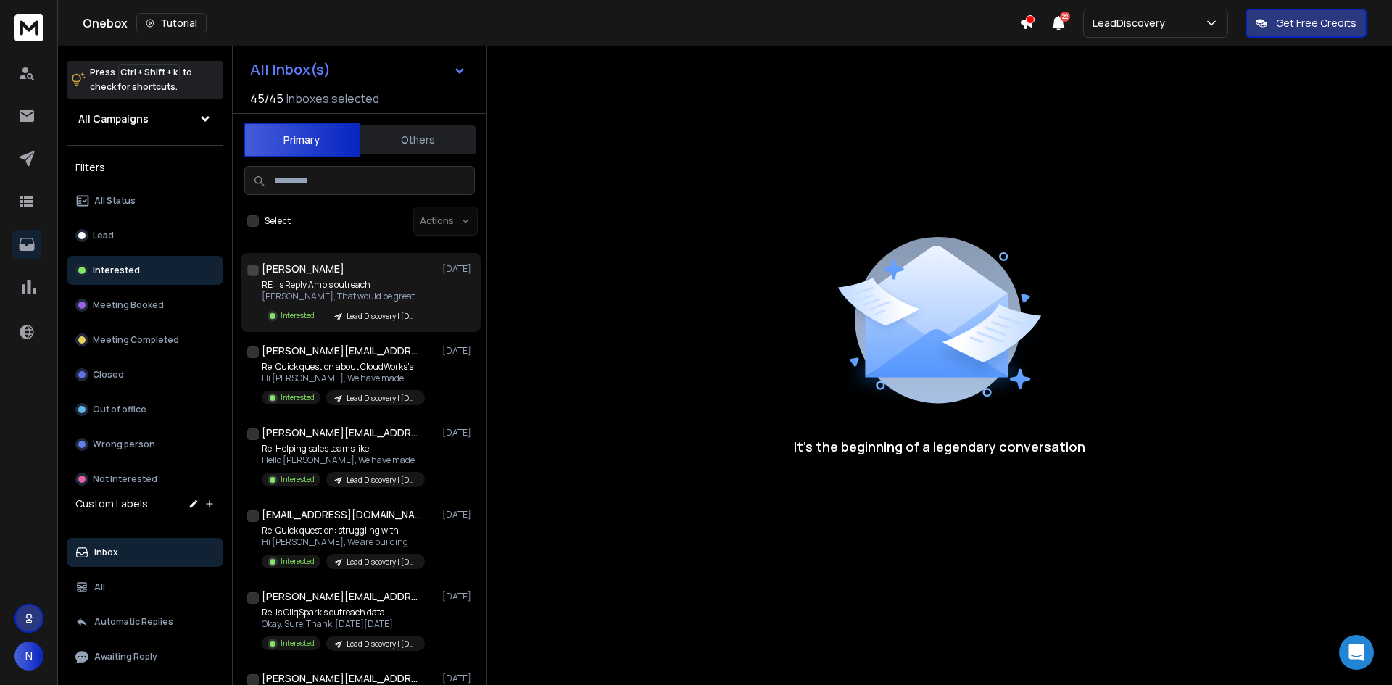
click at [328, 284] on p "RE: Is Reply Amp’s outreach" at bounding box center [343, 285] width 163 height 12
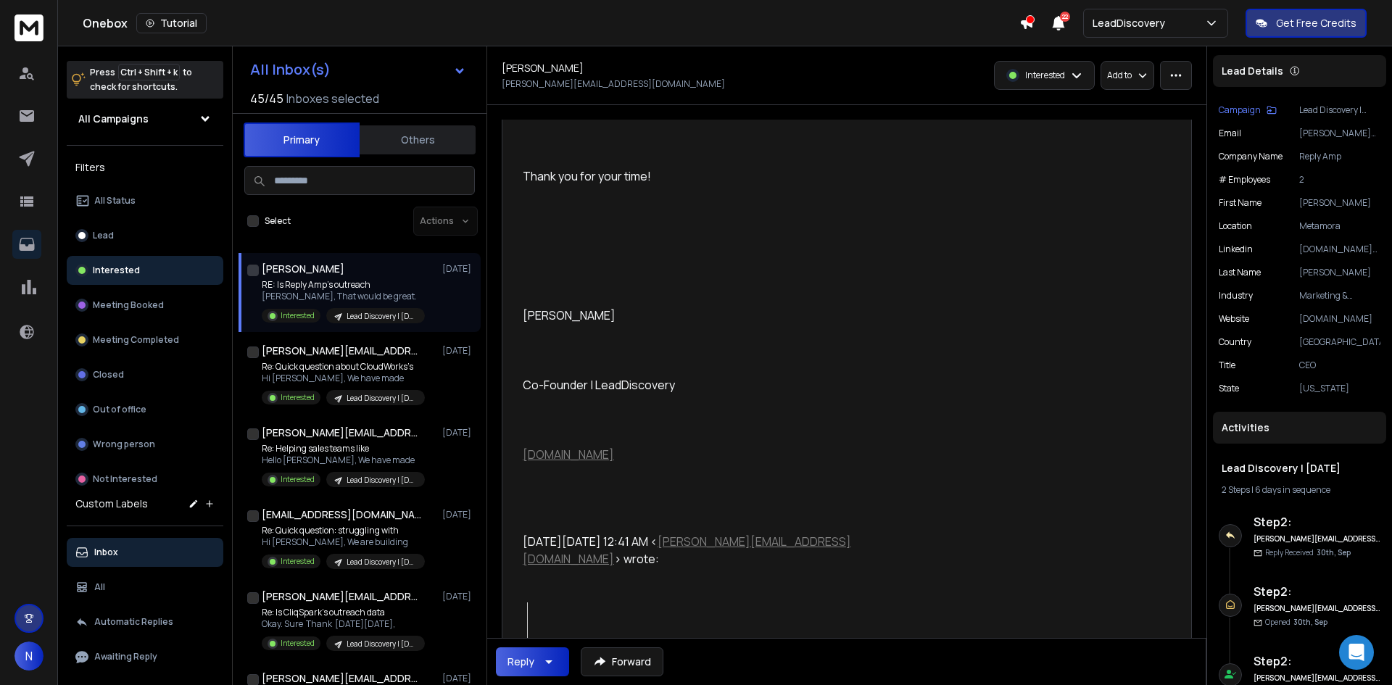
scroll to position [2175, 0]
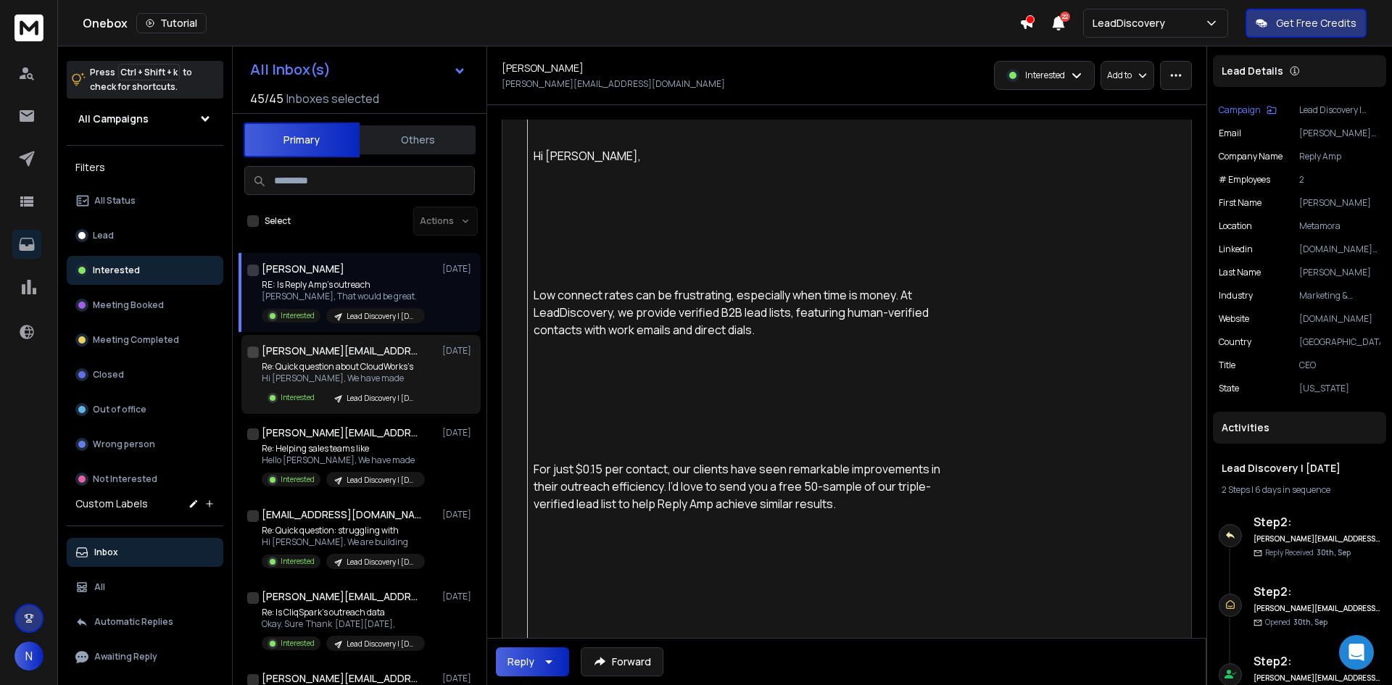
click at [356, 348] on h1 "[PERSON_NAME][EMAIL_ADDRESS][DOMAIN_NAME]" at bounding box center [342, 351] width 160 height 15
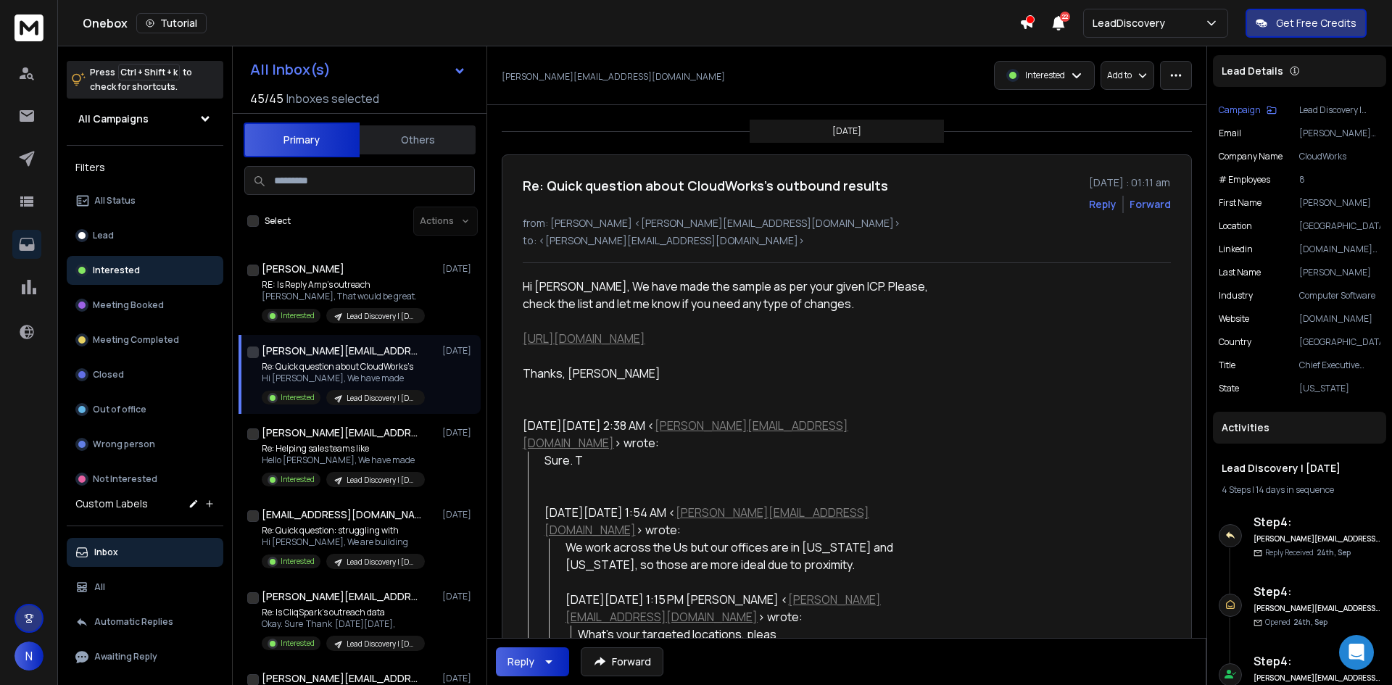
click at [645, 340] on link "[URL][DOMAIN_NAME]" at bounding box center [584, 339] width 123 height 16
